Goal: Task Accomplishment & Management: Use online tool/utility

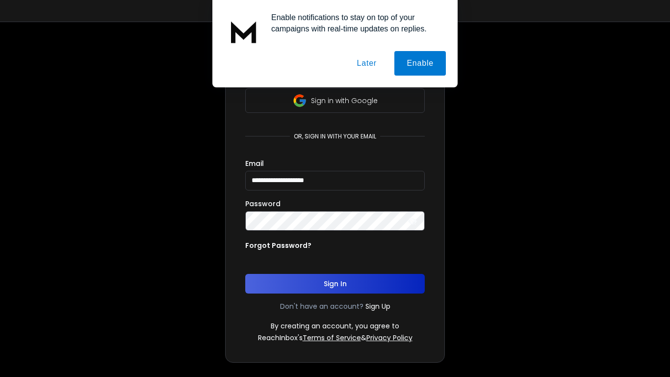
type input "**********"
click at [335, 283] on button "Sign In" at bounding box center [334, 284] width 179 height 20
